Goal: Task Accomplishment & Management: Manage account settings

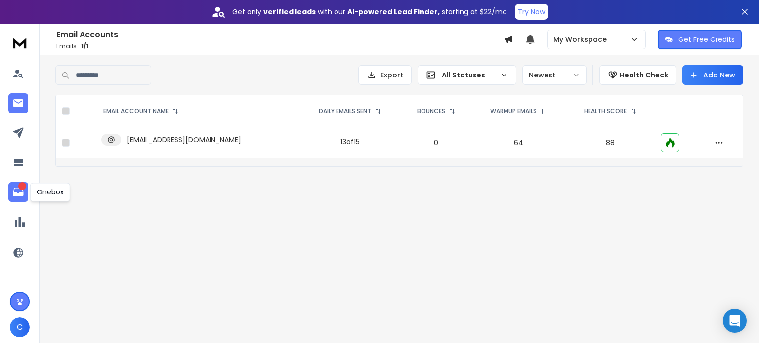
click at [23, 195] on icon at bounding box center [18, 192] width 12 height 12
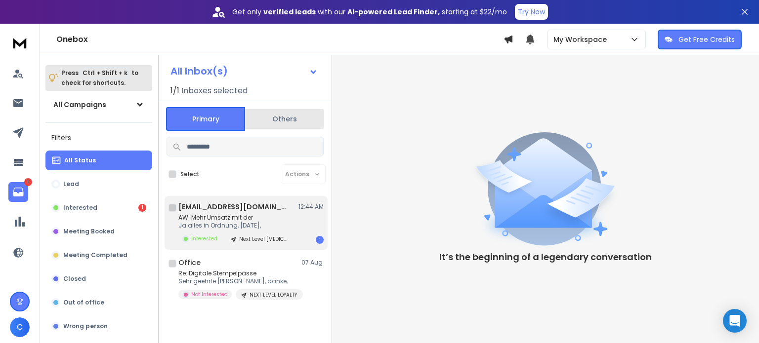
click at [219, 220] on p "AW: Mehr Umsatz mit der" at bounding box center [235, 218] width 114 height 8
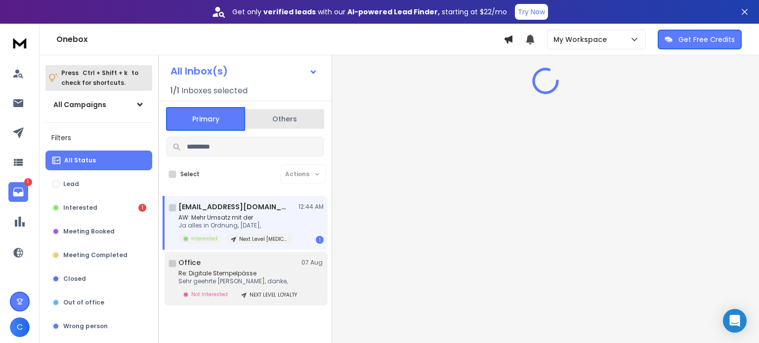
click at [216, 276] on p "Re: Digitale Stempelpässe" at bounding box center [237, 274] width 119 height 8
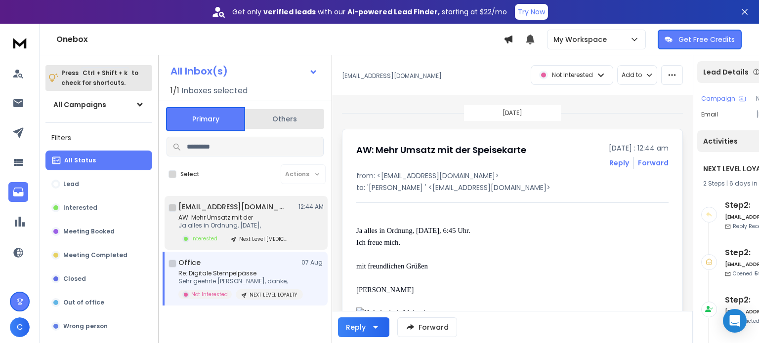
click at [217, 223] on p "Ja alles in Ordnung, [DATE]," at bounding box center [235, 226] width 114 height 8
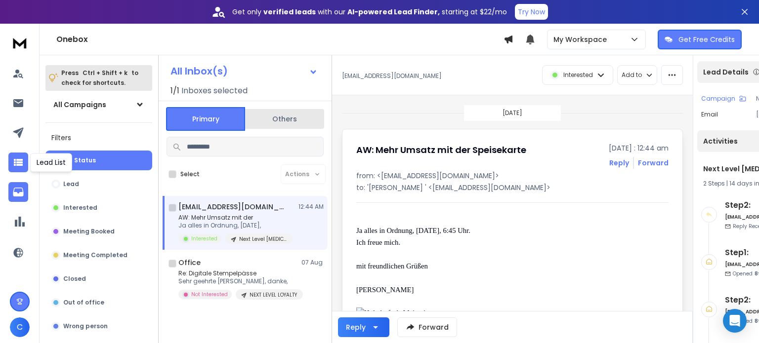
click at [14, 165] on icon at bounding box center [18, 162] width 9 height 7
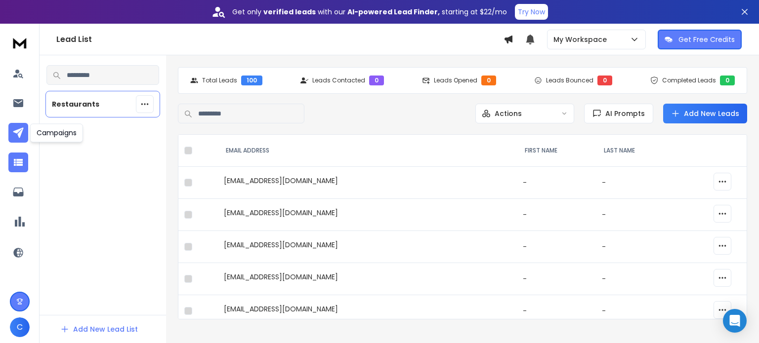
click at [22, 123] on link at bounding box center [18, 133] width 20 height 20
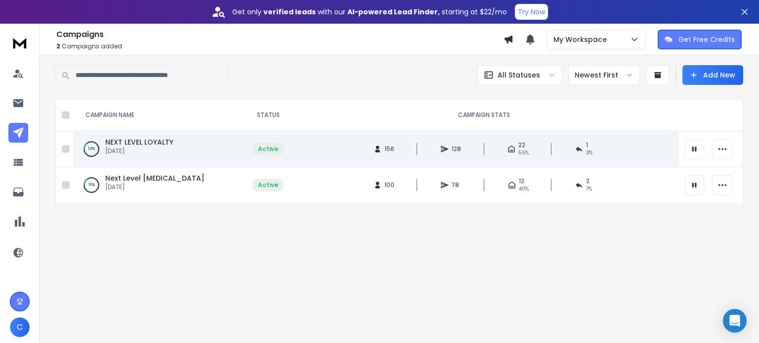
click at [136, 144] on span "NEXT LEVEL LOYALTY" at bounding box center [139, 142] width 68 height 10
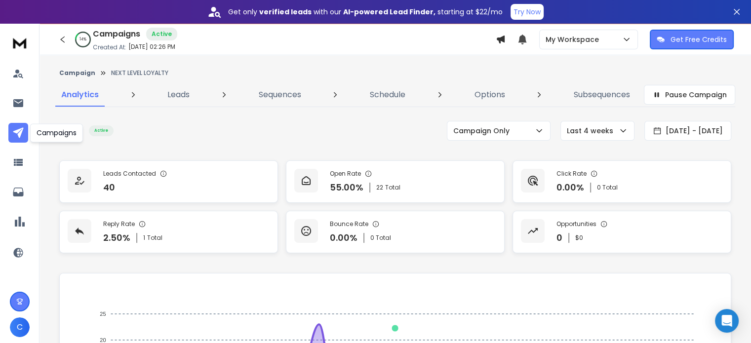
click at [14, 132] on icon at bounding box center [18, 133] width 12 height 12
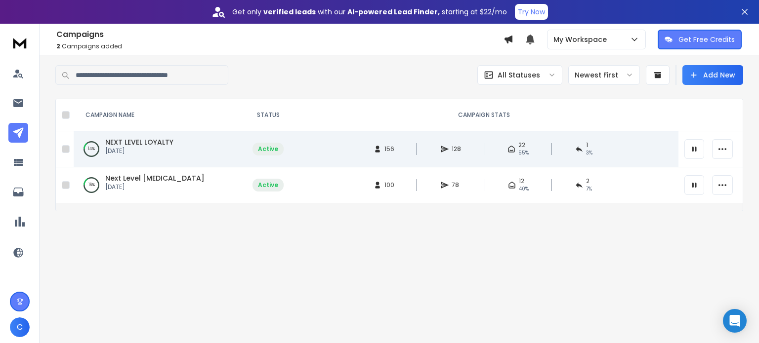
click at [154, 148] on p "[DATE]" at bounding box center [139, 151] width 68 height 8
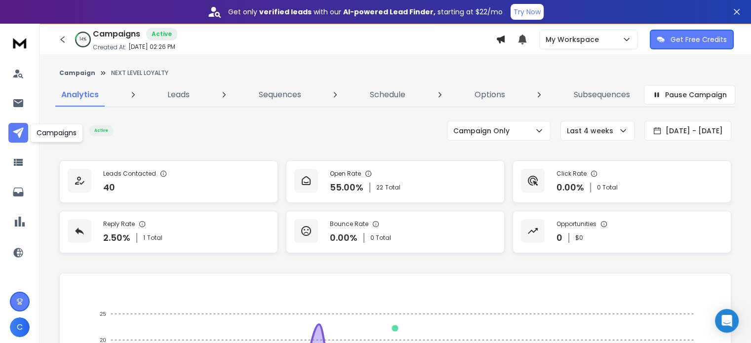
click at [16, 131] on icon at bounding box center [18, 132] width 10 height 10
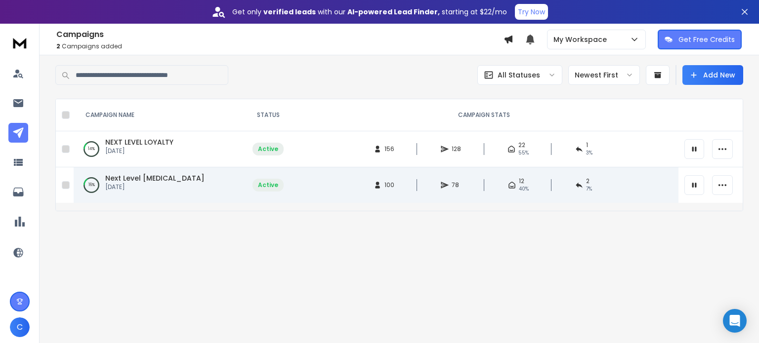
click at [117, 183] on p "[DATE]" at bounding box center [154, 187] width 99 height 8
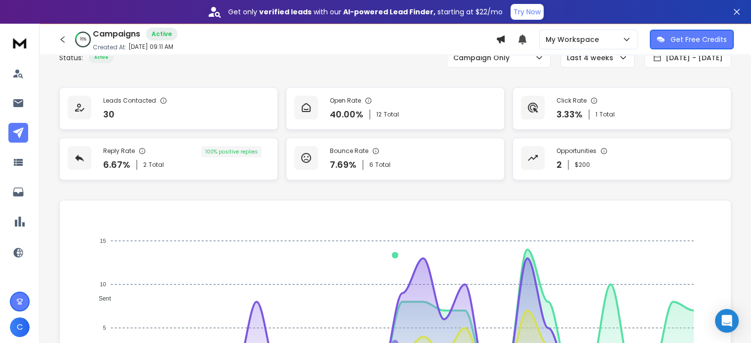
scroll to position [99, 0]
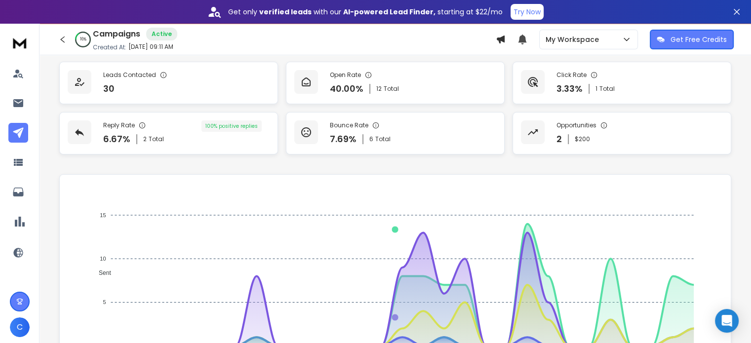
click at [551, 134] on link "Opportunities 2 $ 200" at bounding box center [622, 133] width 219 height 42
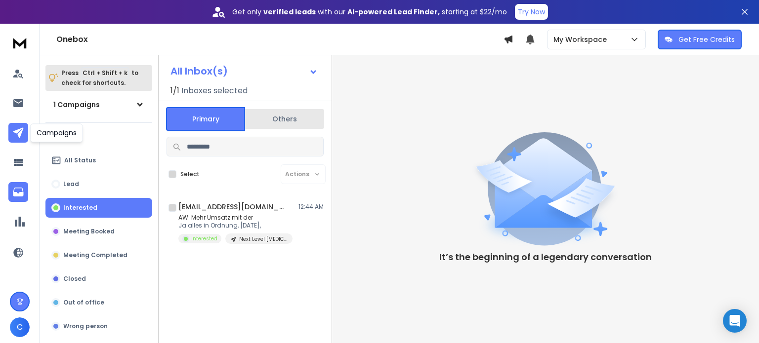
click at [20, 130] on icon at bounding box center [18, 132] width 10 height 10
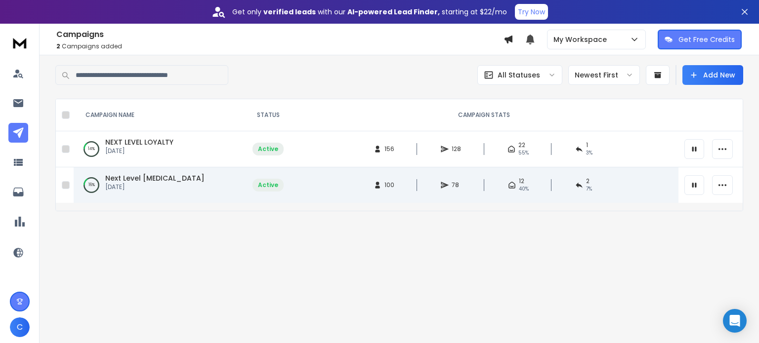
click at [156, 177] on span "Next Level [MEDICAL_DATA]" at bounding box center [154, 178] width 99 height 10
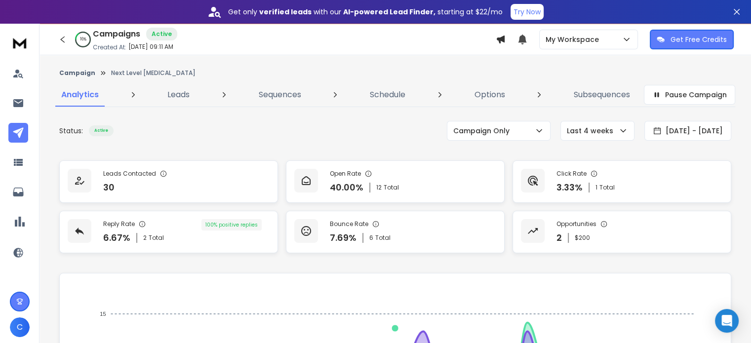
scroll to position [99, 0]
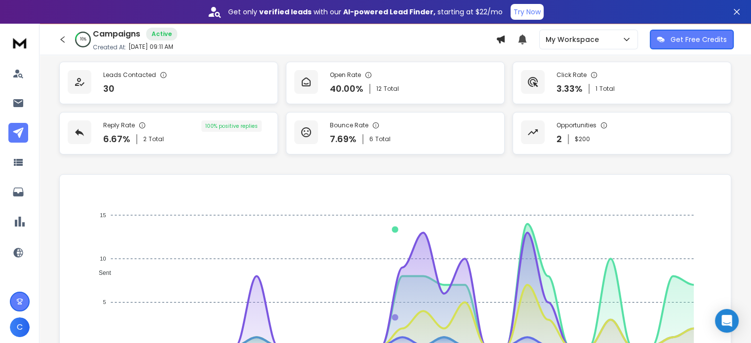
click at [357, 134] on div "7.69 % 6 Total" at bounding box center [360, 139] width 61 height 14
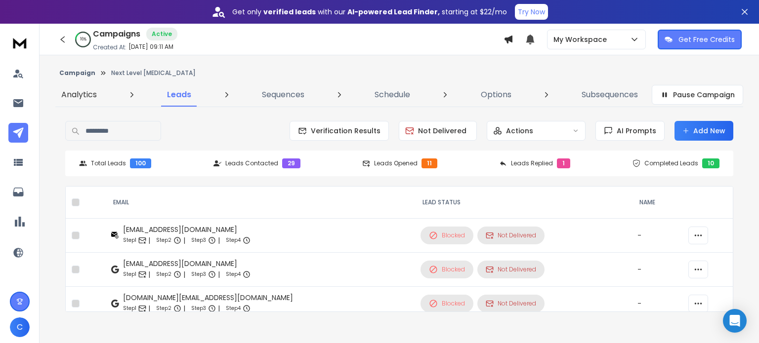
click at [92, 94] on p "Analytics" at bounding box center [79, 95] width 36 height 12
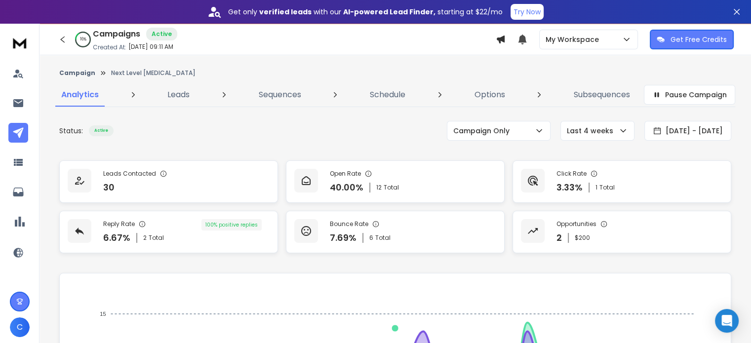
click at [166, 176] on link "Leads Contacted 30" at bounding box center [168, 182] width 219 height 42
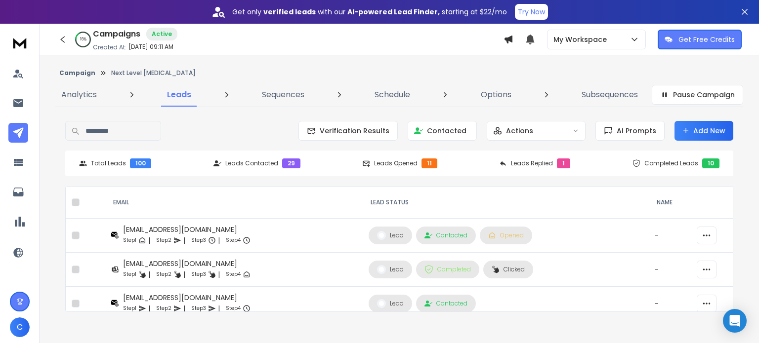
click at [251, 161] on p "Leads Contacted" at bounding box center [251, 164] width 53 height 8
click at [289, 163] on div "29" at bounding box center [291, 164] width 18 height 10
click at [675, 160] on p "Completed Leads" at bounding box center [671, 164] width 54 height 8
drag, startPoint x: 733, startPoint y: 162, endPoint x: 719, endPoint y: 162, distance: 14.3
click at [732, 162] on div "Verification Results Contacted Actions AI Prompts Add New Total Leads 100 Leads…" at bounding box center [399, 211] width 680 height 181
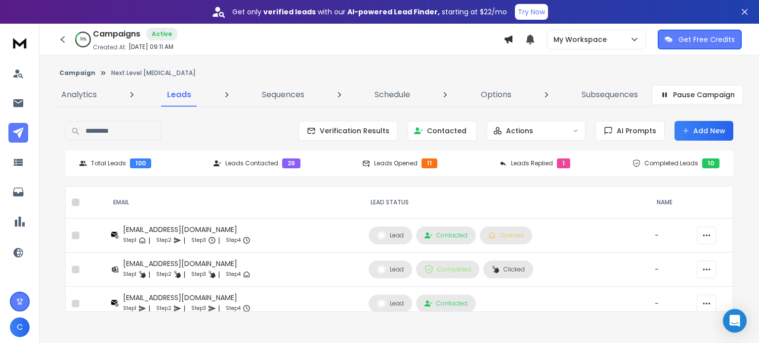
click at [719, 162] on div "Total Leads 100 Leads Contacted 29 Leads Opened 11 Leads Replied 1 Completed Le…" at bounding box center [399, 164] width 668 height 26
click at [716, 163] on div "10" at bounding box center [710, 164] width 17 height 10
click at [363, 202] on th "LEAD STATUS" at bounding box center [506, 203] width 286 height 32
click at [551, 133] on div "Actions" at bounding box center [530, 131] width 75 height 10
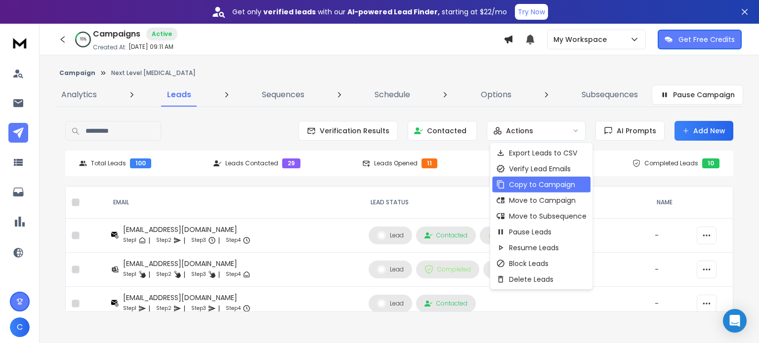
drag, startPoint x: 452, startPoint y: 189, endPoint x: 448, endPoint y: 183, distance: 7.4
click at [450, 189] on th "LEAD STATUS" at bounding box center [506, 203] width 286 height 32
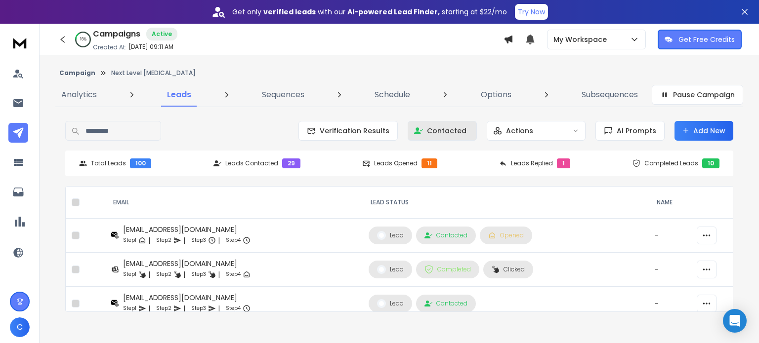
click at [435, 124] on button "Contacted" at bounding box center [441, 131] width 69 height 20
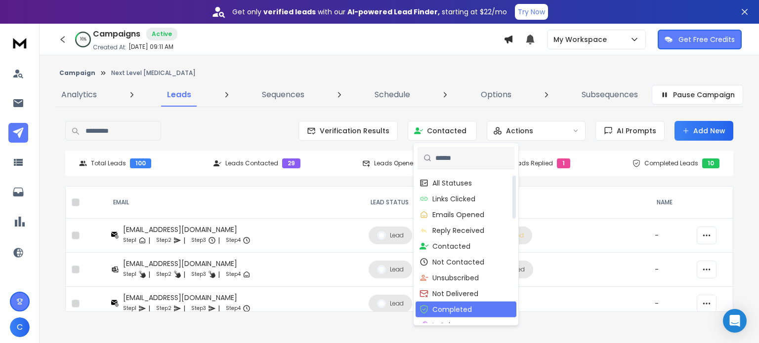
click at [462, 310] on p "Completed" at bounding box center [452, 310] width 40 height 10
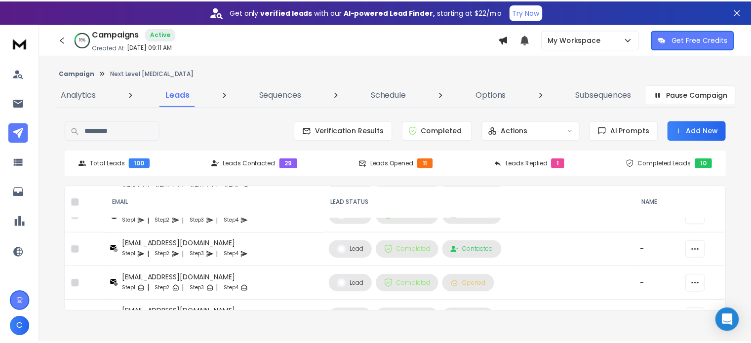
scroll to position [254, 0]
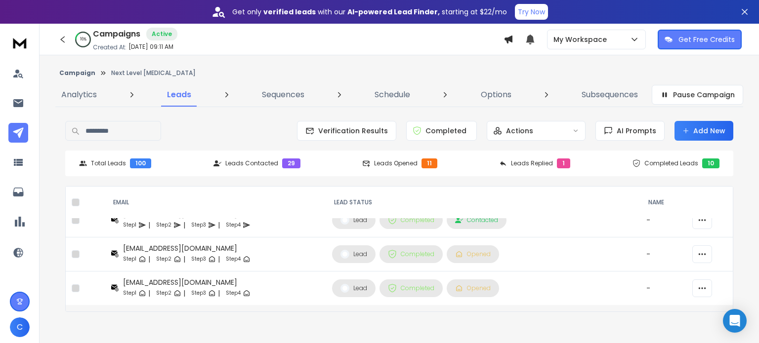
click at [455, 253] on icon at bounding box center [459, 254] width 8 height 8
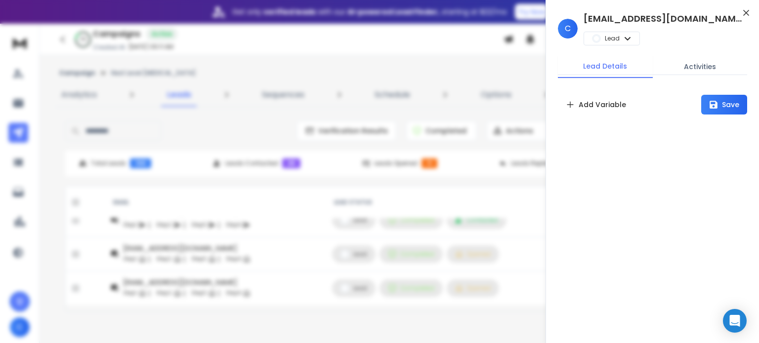
click at [747, 13] on icon "button" at bounding box center [745, 12] width 5 height 5
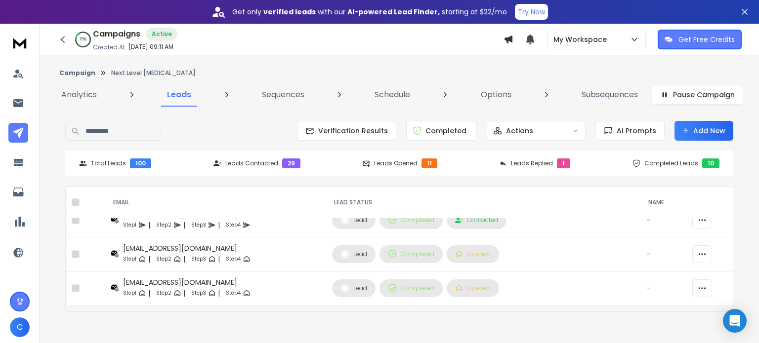
click at [222, 309] on caption at bounding box center [399, 309] width 667 height 8
click at [61, 35] on icon at bounding box center [62, 39] width 9 height 9
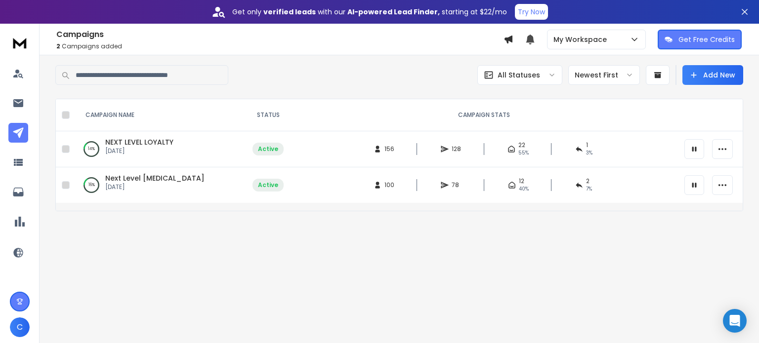
click at [746, 9] on icon at bounding box center [744, 12] width 6 height 6
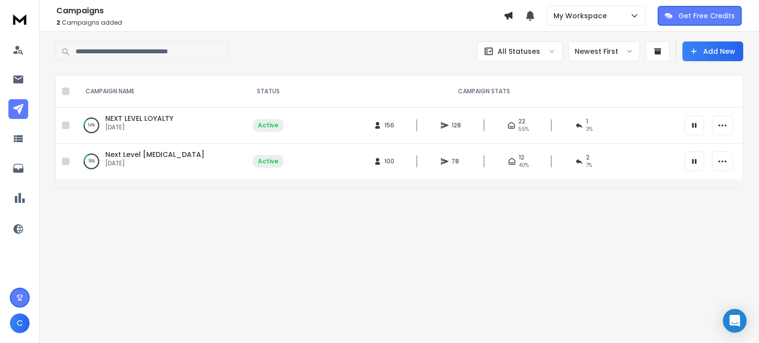
click at [221, 308] on div "Get only verified leads with our AI-powered Lead Finder, starting at $22/mo Try…" at bounding box center [379, 171] width 759 height 343
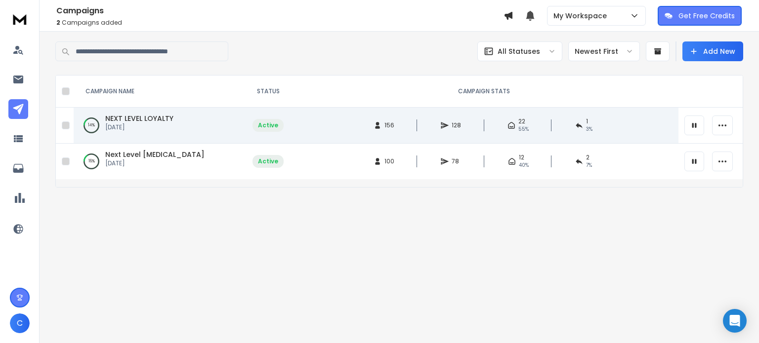
click at [129, 123] on p "[DATE]" at bounding box center [139, 127] width 68 height 8
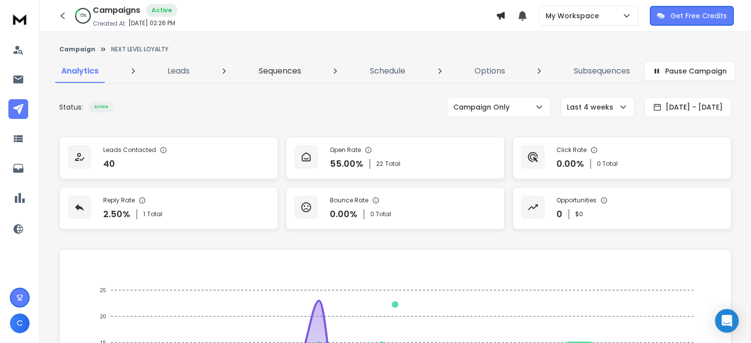
click at [274, 72] on p "Sequences" at bounding box center [280, 71] width 42 height 12
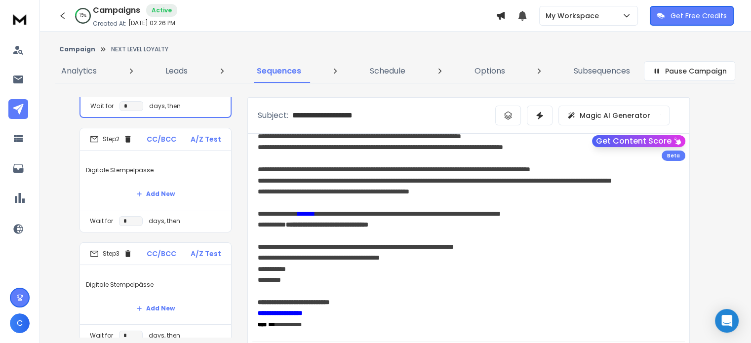
scroll to position [99, 0]
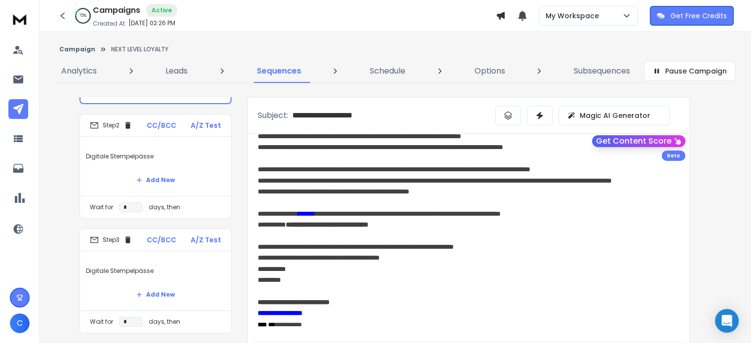
click at [178, 151] on p "Digitale Stempelpässe" at bounding box center [155, 157] width 139 height 28
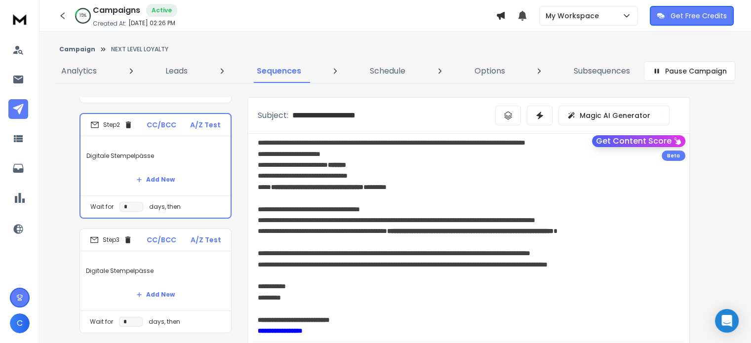
scroll to position [57, 0]
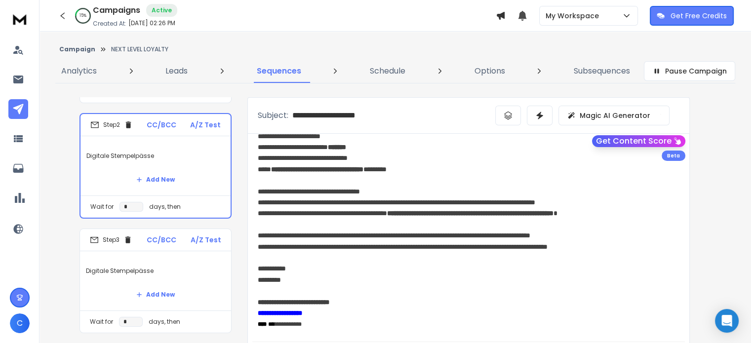
click at [166, 269] on p "Digitale Stempelpässe" at bounding box center [155, 271] width 139 height 28
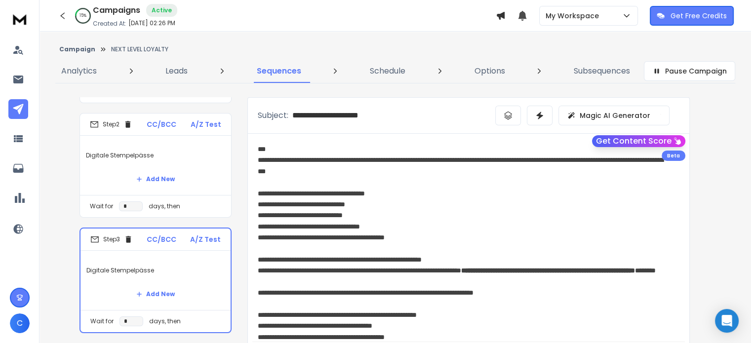
scroll to position [185, 0]
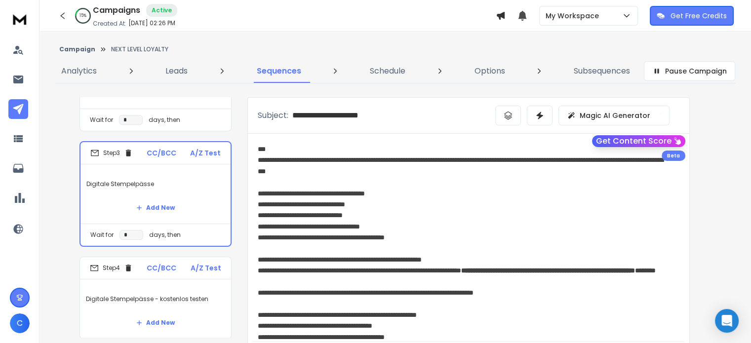
click at [181, 298] on p "Digitale Stempelpässe - kostenlos testen" at bounding box center [155, 299] width 139 height 28
type input "**********"
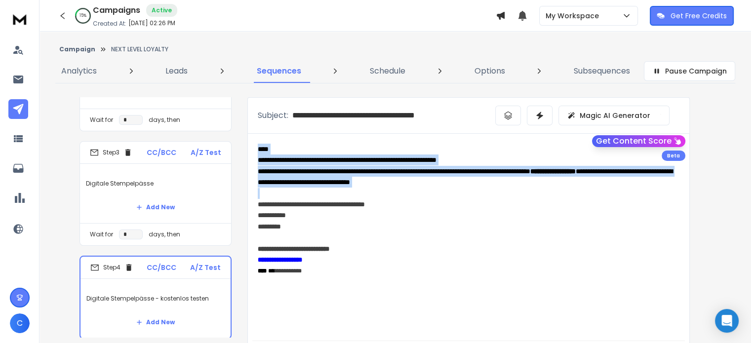
drag, startPoint x: 252, startPoint y: 147, endPoint x: 331, endPoint y: 193, distance: 91.2
click at [331, 193] on div "**********" at bounding box center [469, 236] width 442 height 205
click at [371, 195] on div at bounding box center [469, 193] width 422 height 11
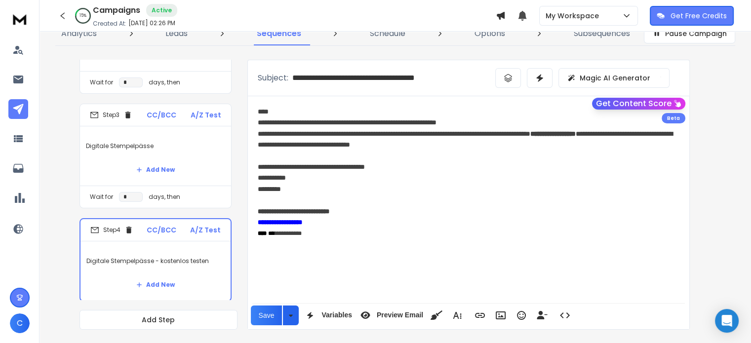
scroll to position [0, 0]
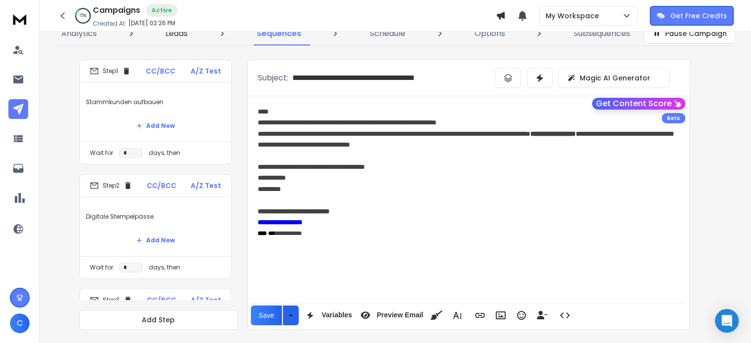
click at [179, 37] on p "Leads" at bounding box center [176, 34] width 22 height 12
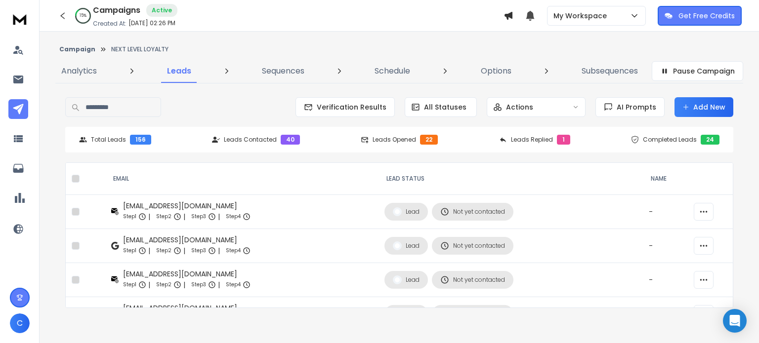
click at [111, 142] on p "Total Leads" at bounding box center [108, 140] width 35 height 8
drag, startPoint x: 100, startPoint y: 142, endPoint x: 187, endPoint y: 138, distance: 87.0
click at [187, 138] on div "Total Leads 156 Leads Contacted 40 Leads Opened 22 Leads Replied 1 Completed Le…" at bounding box center [399, 140] width 668 height 26
click at [262, 139] on p "Leads Contacted" at bounding box center [250, 140] width 53 height 8
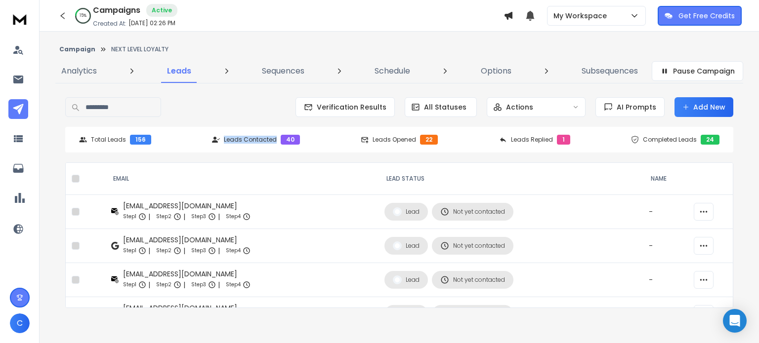
click at [262, 139] on p "Leads Contacted" at bounding box center [250, 140] width 53 height 8
click at [273, 101] on div "Verification Results All Statuses Actions AI Prompts Add New" at bounding box center [399, 107] width 668 height 20
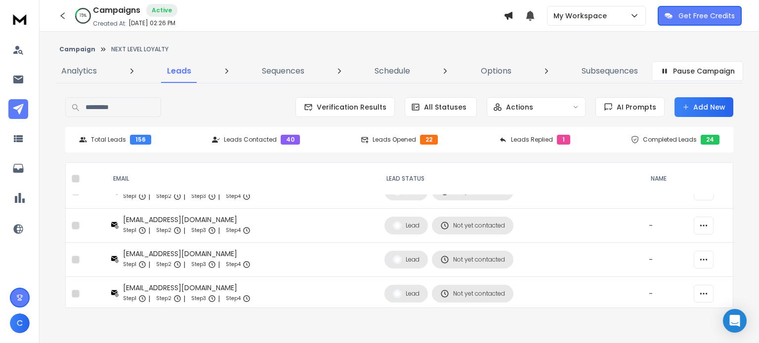
scroll to position [198, 0]
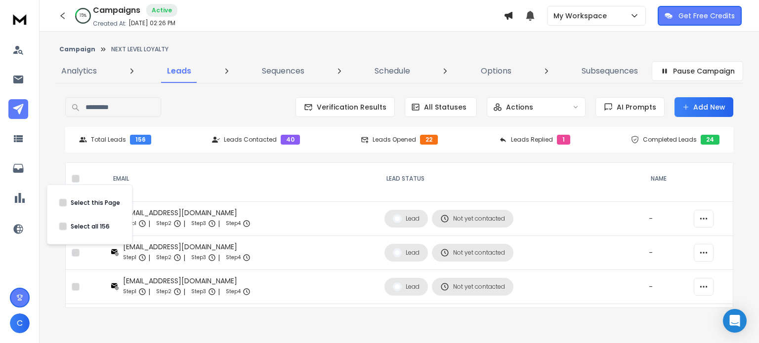
click at [77, 177] on button "Select this Page" at bounding box center [76, 179] width 8 height 8
click at [75, 175] on button "Select this Page" at bounding box center [76, 179] width 8 height 8
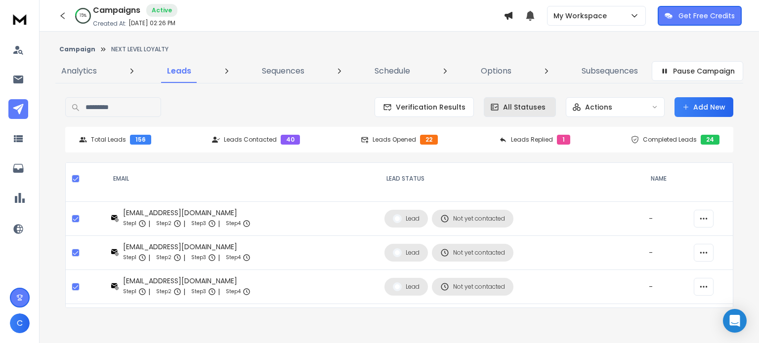
click at [505, 101] on button "All Statuses" at bounding box center [520, 107] width 72 height 20
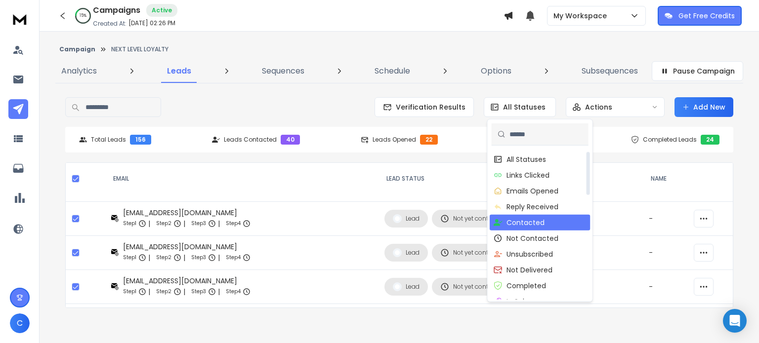
click at [559, 222] on div "Contacted" at bounding box center [539, 223] width 101 height 16
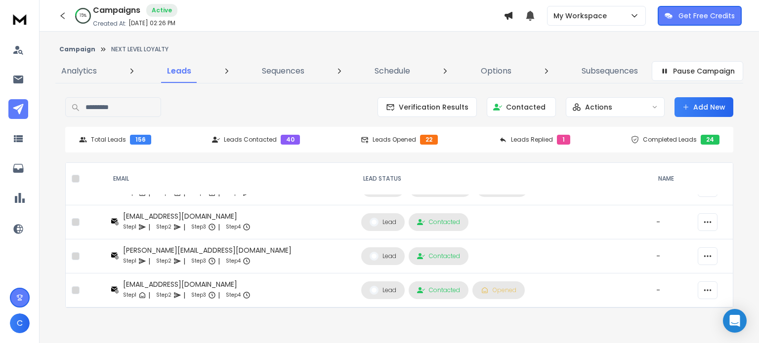
scroll to position [0, 0]
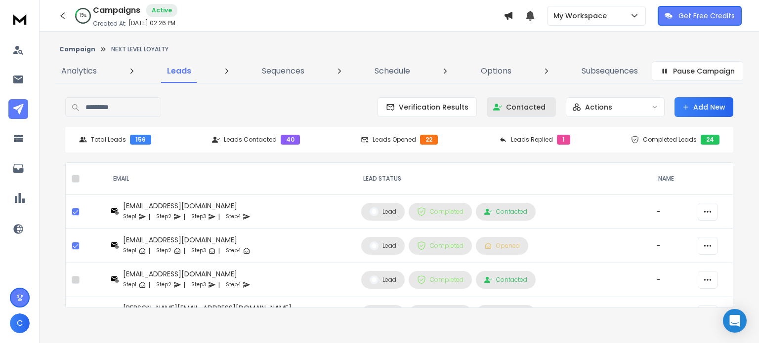
click at [502, 99] on button "Contacted" at bounding box center [521, 107] width 69 height 20
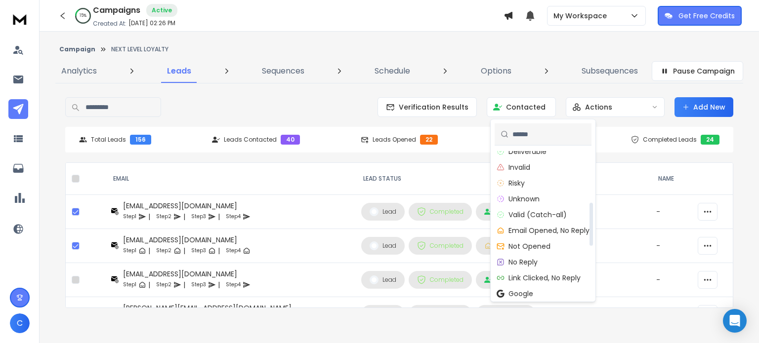
scroll to position [99, 0]
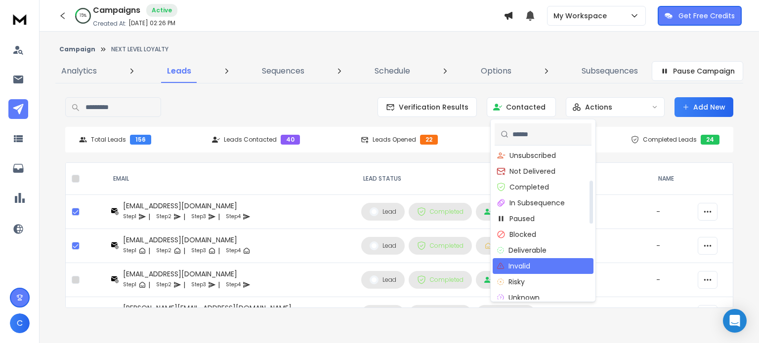
click at [541, 270] on div "Invalid" at bounding box center [542, 266] width 101 height 16
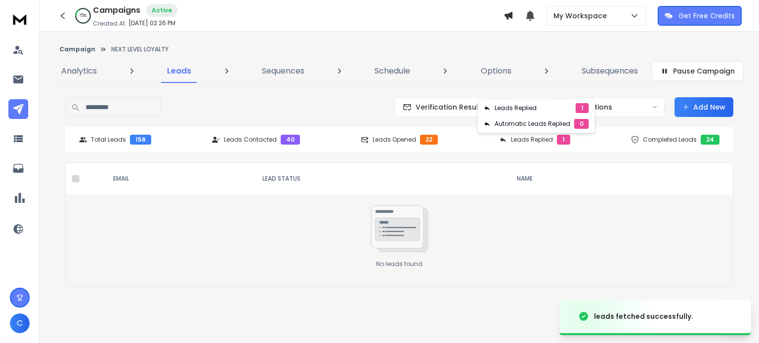
click at [528, 108] on p "Leads Replied" at bounding box center [515, 108] width 42 height 8
click at [509, 92] on div "Campaign NEXT LEVEL LOYALTY Analytics Leads Sequences Schedule Options Subseque…" at bounding box center [399, 161] width 688 height 240
click at [525, 103] on p "Invalid" at bounding box center [534, 107] width 24 height 10
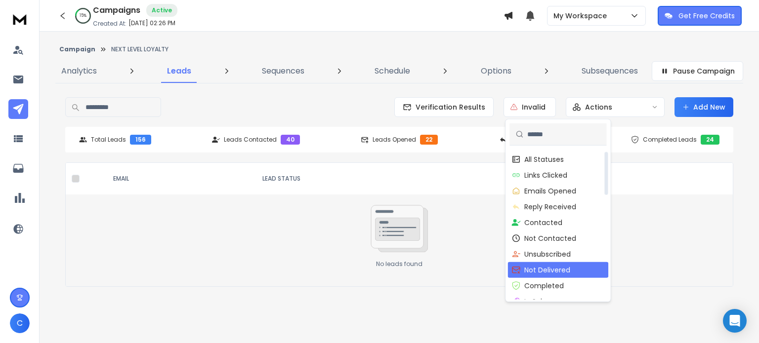
click at [574, 267] on div "Not Delivered" at bounding box center [557, 270] width 101 height 16
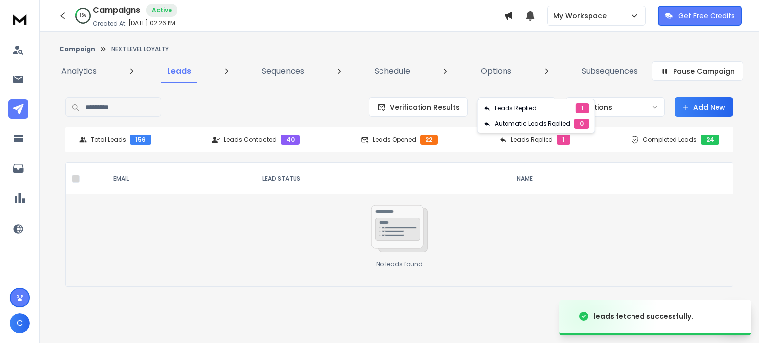
click at [521, 115] on div "Leads Replied 1 Automatic Leads Replied 0" at bounding box center [536, 116] width 105 height 26
click at [520, 95] on div "Verification Results Not Delivered Actions Add New Total Leads 156 Leads Contac…" at bounding box center [399, 187] width 688 height 188
click at [517, 103] on p "Not Delivered" at bounding box center [521, 107] width 48 height 10
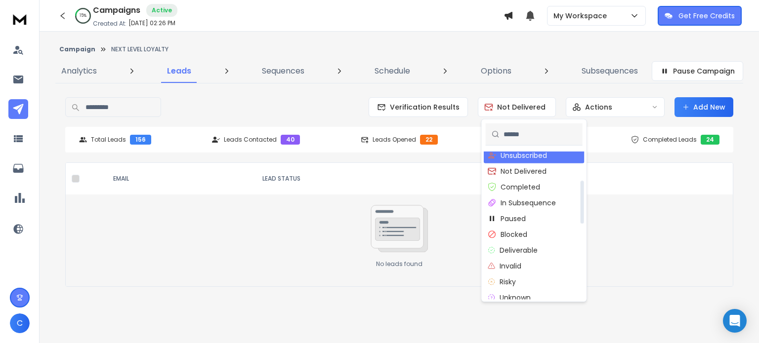
click at [523, 157] on p "Unsubscribed" at bounding box center [523, 156] width 46 height 10
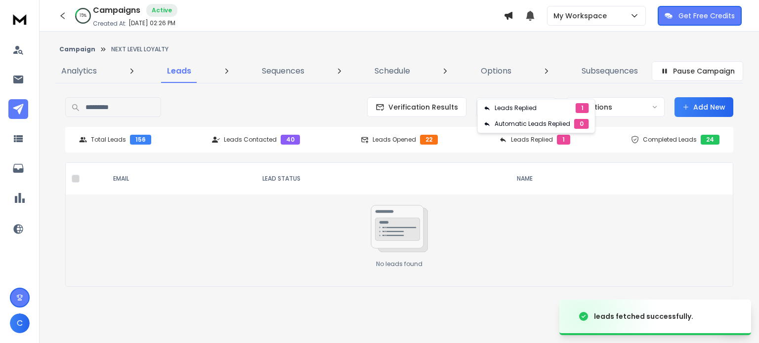
click at [511, 89] on div "Campaign NEXT LEVEL LOYALTY Analytics Leads Sequences Schedule Options Subseque…" at bounding box center [399, 161] width 688 height 240
click at [513, 104] on p "Unsubscribed" at bounding box center [520, 107] width 50 height 10
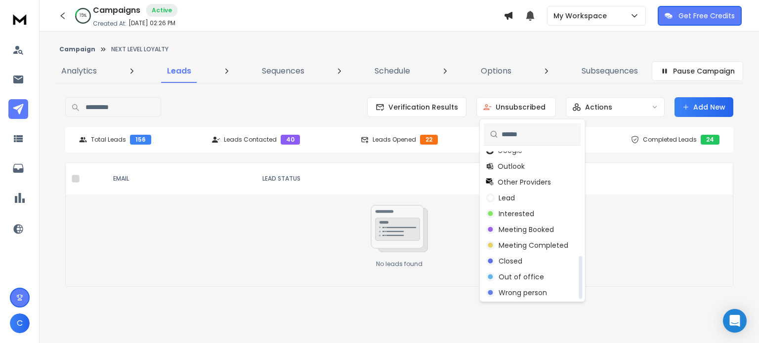
scroll to position [358, 0]
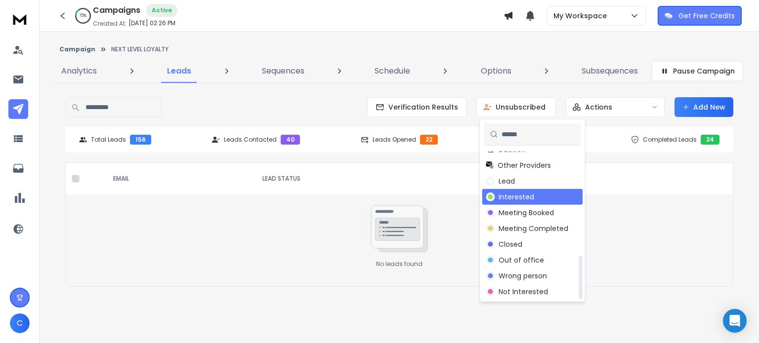
click at [543, 195] on div "Interested" at bounding box center [532, 197] width 101 height 16
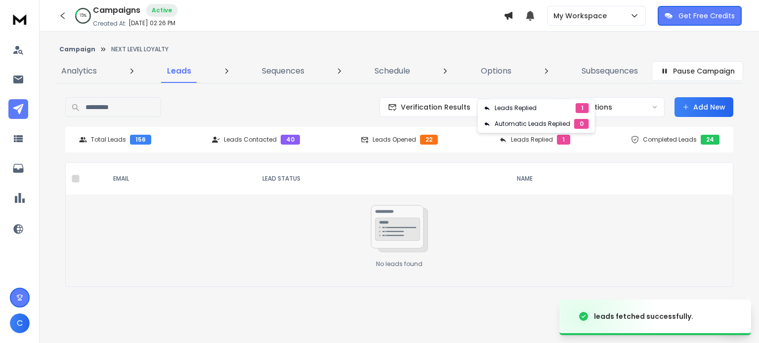
click at [539, 116] on div "Leads Replied 1 Automatic Leads Replied 0" at bounding box center [536, 116] width 105 height 26
click at [535, 95] on div "Verification Results Interested Actions Add New Total Leads 156 Leads Contacted…" at bounding box center [399, 187] width 688 height 188
click at [533, 104] on p "Interested" at bounding box center [527, 107] width 38 height 10
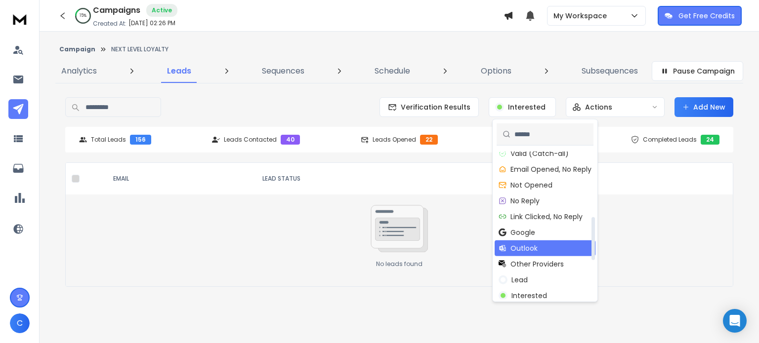
scroll to position [160, 0]
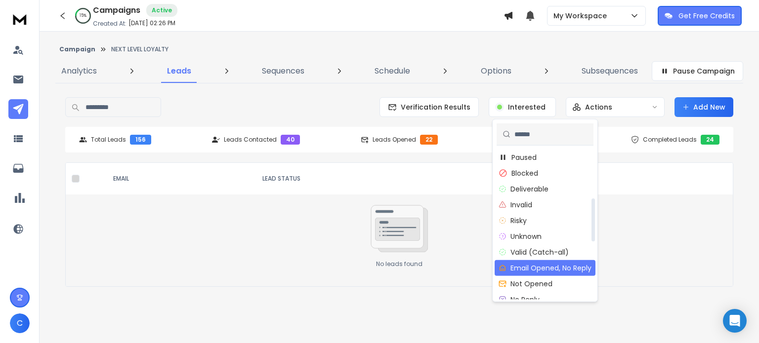
click at [549, 261] on div "Email Opened, No Reply" at bounding box center [544, 268] width 101 height 16
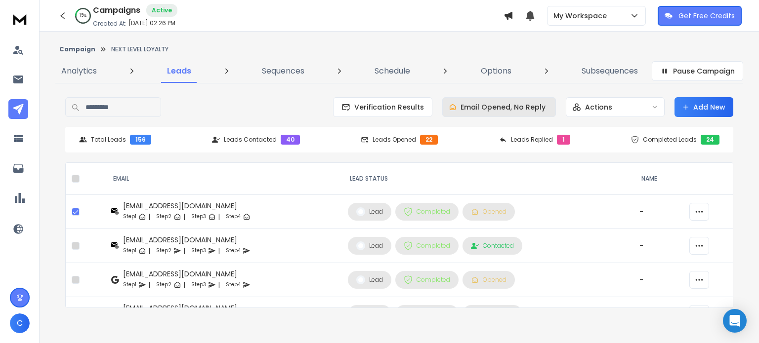
click at [456, 107] on icon "button" at bounding box center [452, 107] width 8 height 8
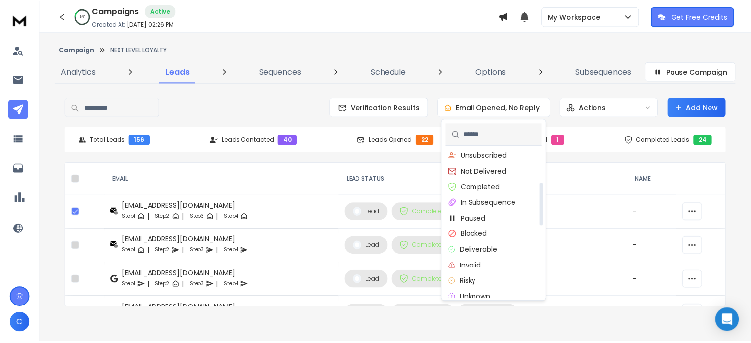
scroll to position [198, 0]
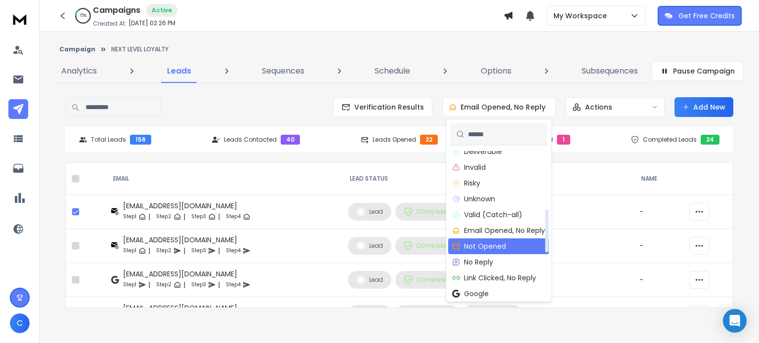
click at [230, 160] on div "Verification Results Email Opened, No Reply Actions Add New Total Leads 156 Lea…" at bounding box center [399, 197] width 668 height 201
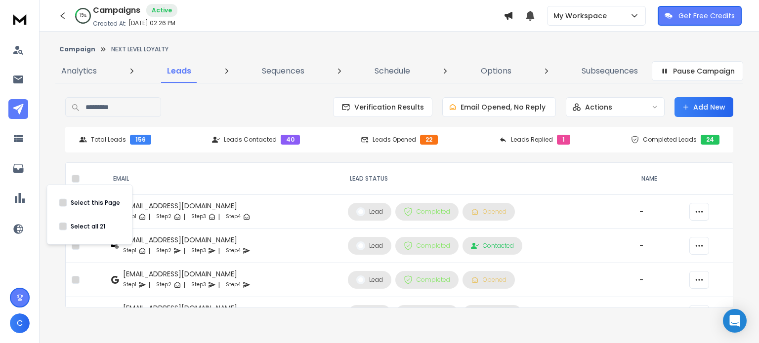
click at [77, 178] on button "Select this Page" at bounding box center [76, 179] width 8 height 8
click at [75, 177] on button "Select this Page" at bounding box center [76, 179] width 8 height 8
click at [75, 177] on button "button" at bounding box center [76, 179] width 8 height 8
click at [263, 172] on th "EMAIL" at bounding box center [223, 179] width 237 height 32
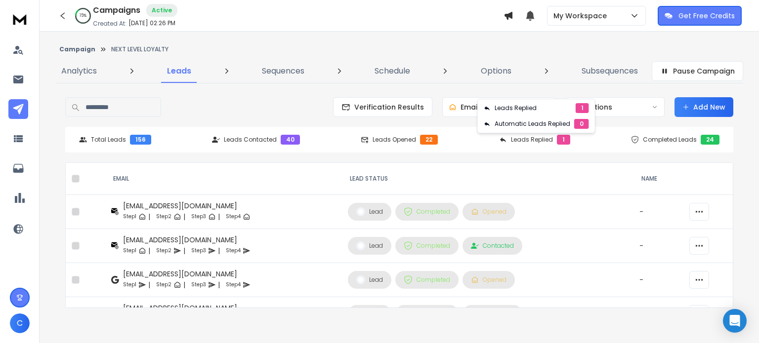
click at [488, 115] on div "Leads Replied 1 Automatic Leads Replied 0" at bounding box center [536, 116] width 105 height 26
click at [471, 108] on p "Email Opened, No Reply" at bounding box center [502, 107] width 85 height 10
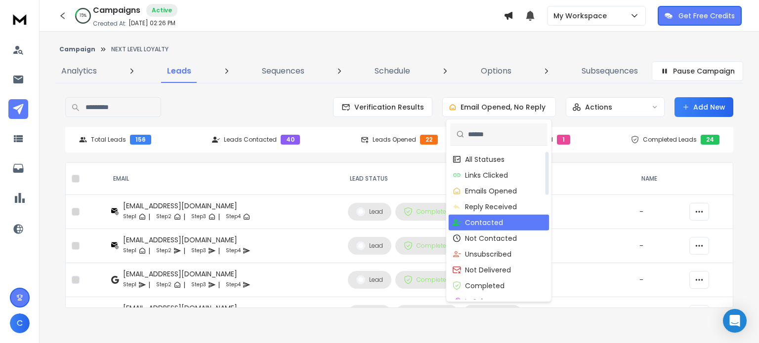
click at [499, 221] on p "Contacted" at bounding box center [484, 223] width 38 height 10
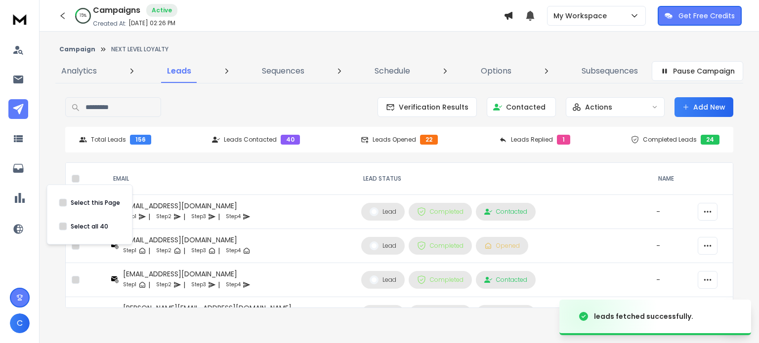
click at [78, 175] on button "Select this Page" at bounding box center [76, 179] width 8 height 8
click at [141, 164] on th "EMAIL" at bounding box center [230, 179] width 250 height 32
click at [216, 107] on div "Verification Results Contacted Actions Add New" at bounding box center [399, 107] width 668 height 20
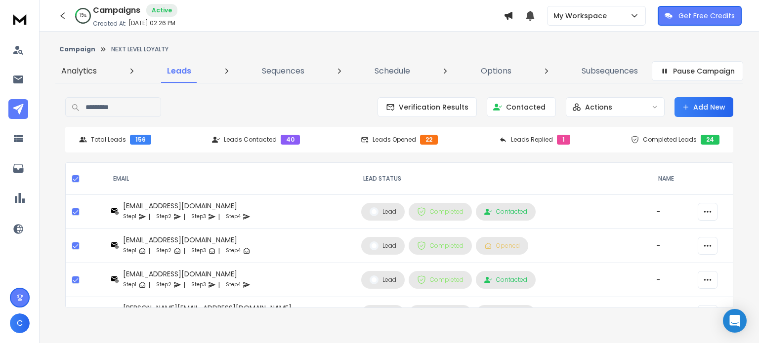
click at [70, 66] on p "Analytics" at bounding box center [79, 71] width 36 height 12
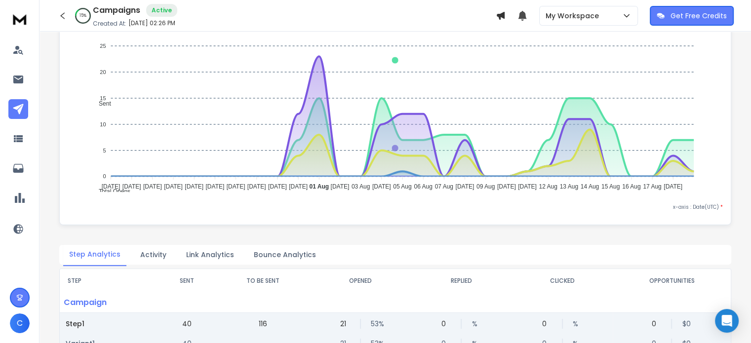
scroll to position [399, 0]
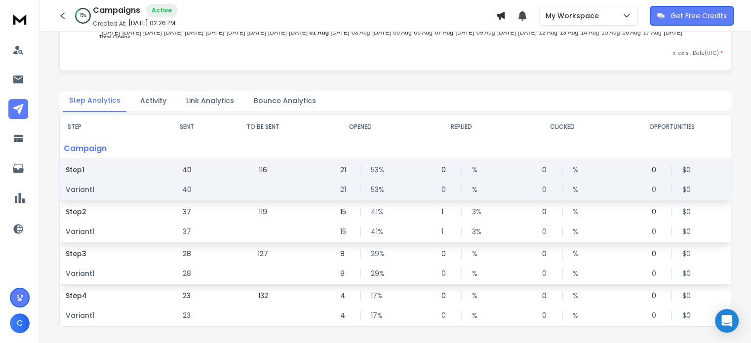
click at [114, 182] on div "Step 1 Variant 1" at bounding box center [109, 180] width 86 height 30
click at [97, 174] on div "Step 1 Variant 1" at bounding box center [109, 180] width 86 height 30
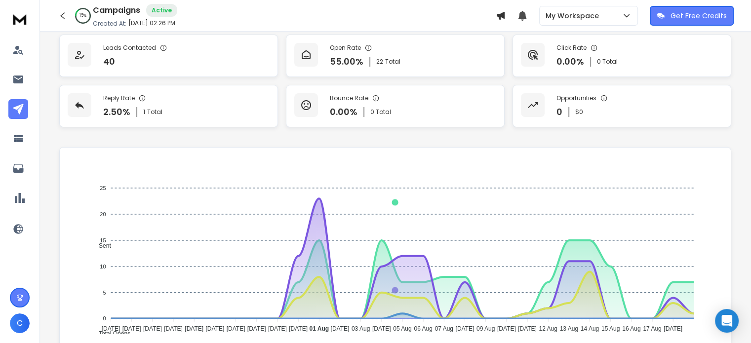
scroll to position [0, 0]
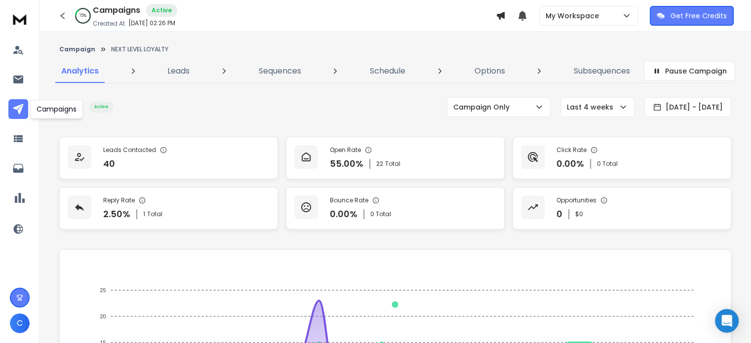
click at [20, 108] on icon at bounding box center [18, 109] width 10 height 10
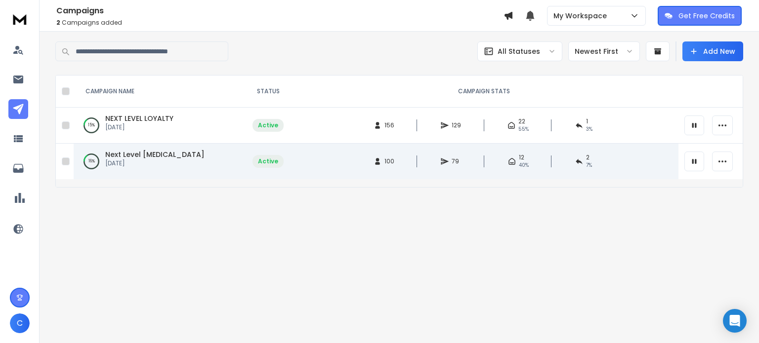
click at [149, 165] on p "[DATE]" at bounding box center [154, 164] width 99 height 8
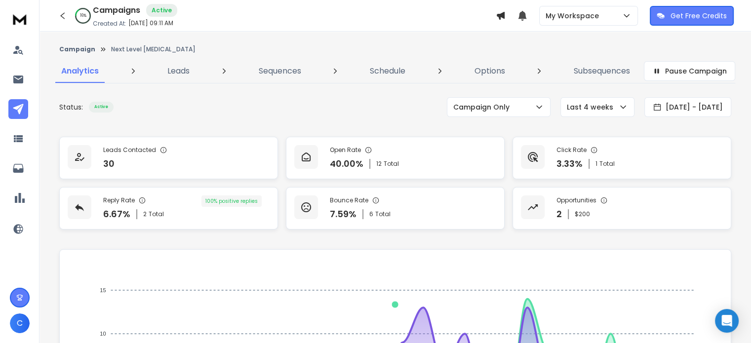
click at [290, 110] on div "Status: Active Pause Campaign Campaign Only Last 4 weeks [DATE] - [DATE]" at bounding box center [395, 107] width 672 height 20
click at [77, 49] on button "Campaign" at bounding box center [77, 49] width 36 height 8
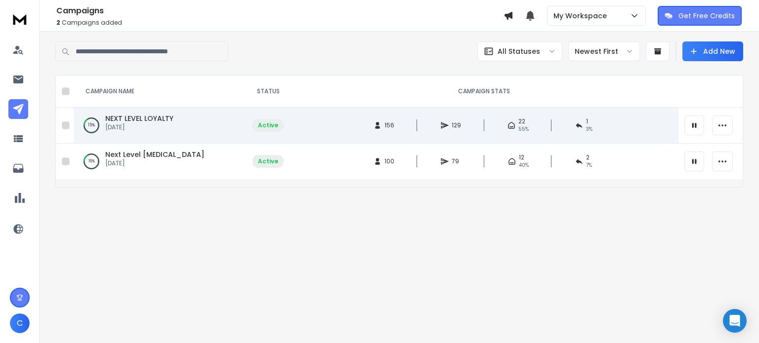
click at [123, 120] on span "NEXT LEVEL LOYALTY" at bounding box center [139, 119] width 68 height 10
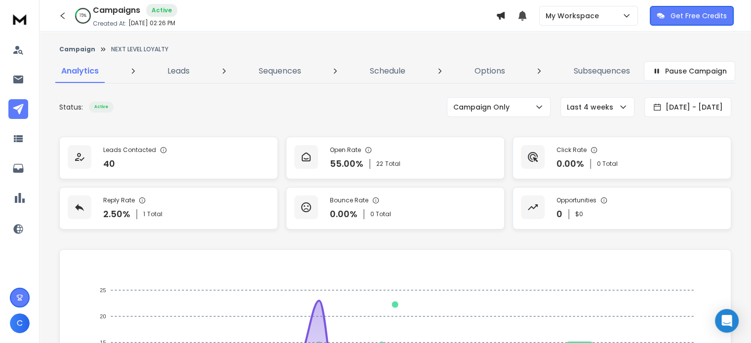
click at [135, 152] on p "Leads Contacted" at bounding box center [129, 150] width 53 height 8
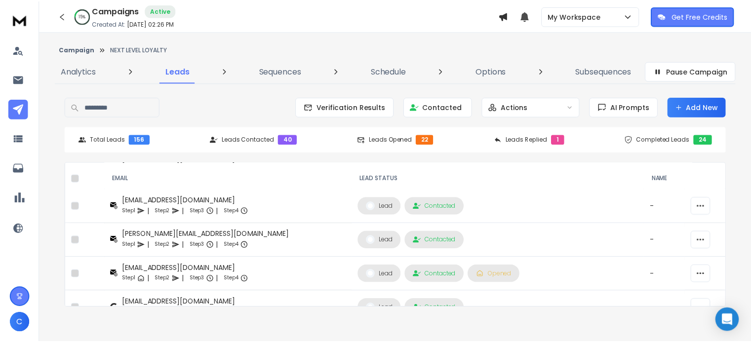
scroll to position [296, 0]
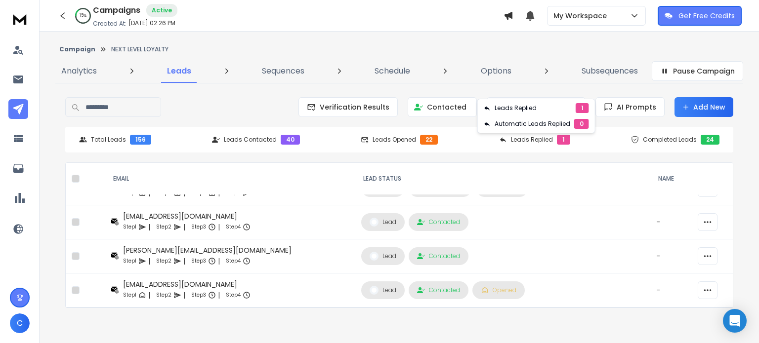
click at [554, 107] on div "Leads Replied 1" at bounding box center [536, 108] width 105 height 10
click at [545, 95] on div "Verification Results Contacted Actions AI Prompts Add New Total Leads 156 Leads…" at bounding box center [399, 197] width 688 height 209
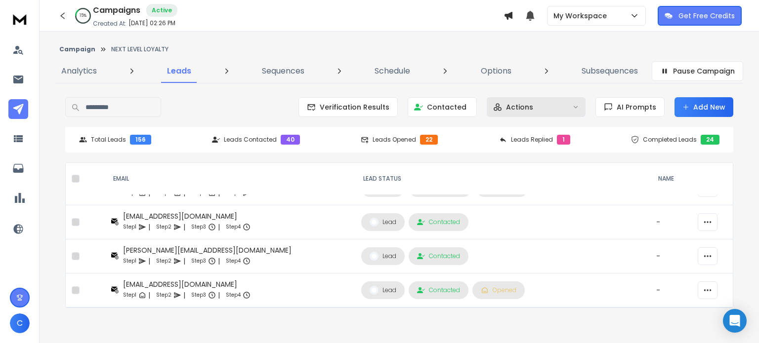
click at [545, 108] on div "Actions" at bounding box center [530, 107] width 75 height 10
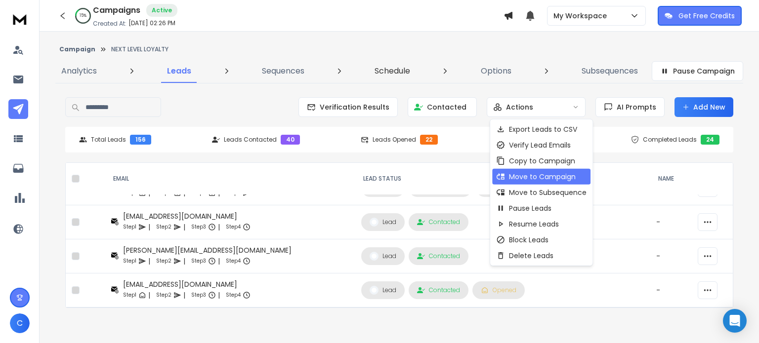
click at [401, 80] on link "Schedule" at bounding box center [391, 71] width 47 height 24
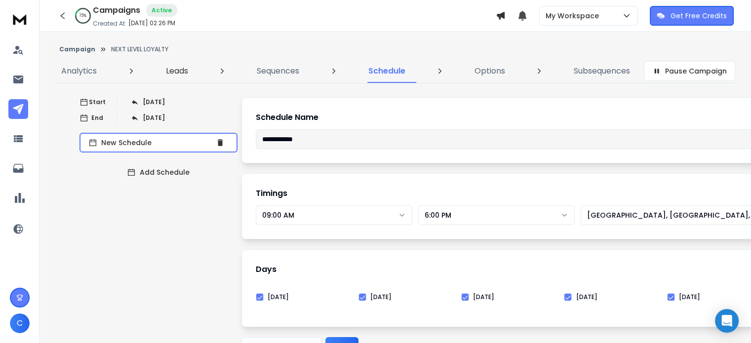
click at [185, 68] on p "Leads" at bounding box center [177, 71] width 22 height 12
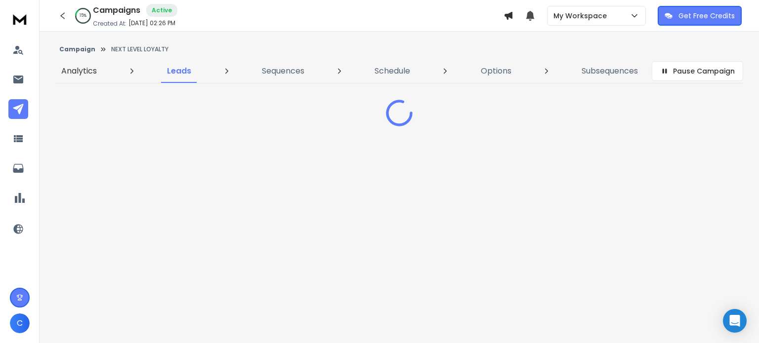
click at [86, 69] on p "Analytics" at bounding box center [79, 71] width 36 height 12
click at [442, 106] on div at bounding box center [399, 113] width 680 height 32
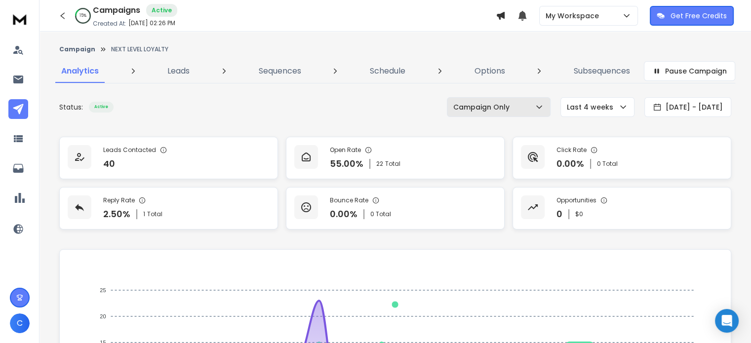
click at [464, 109] on p "Campaign Only" at bounding box center [483, 107] width 60 height 10
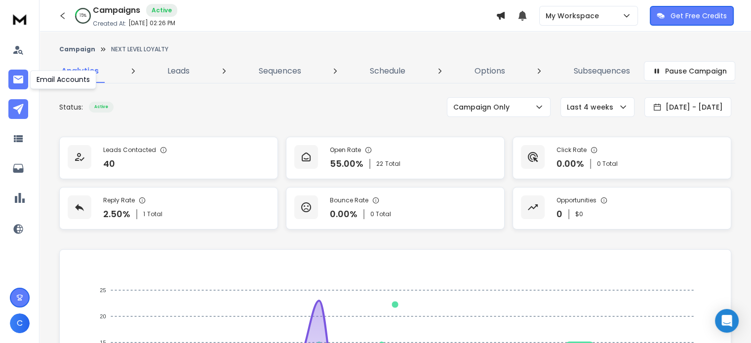
click at [17, 85] on icon at bounding box center [18, 80] width 12 height 12
